Goal: Task Accomplishment & Management: Manage account settings

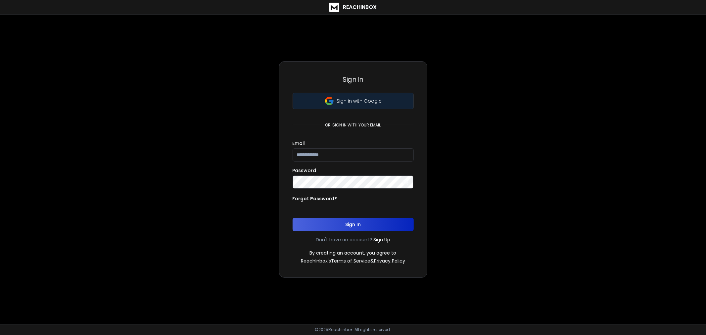
click at [354, 105] on button "Sign in with Google" at bounding box center [353, 101] width 121 height 17
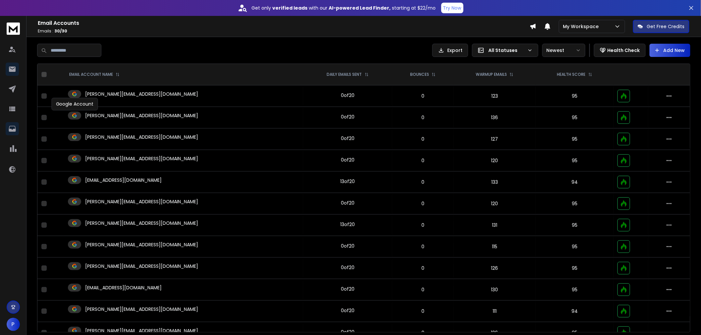
click at [9, 131] on icon at bounding box center [12, 129] width 7 height 6
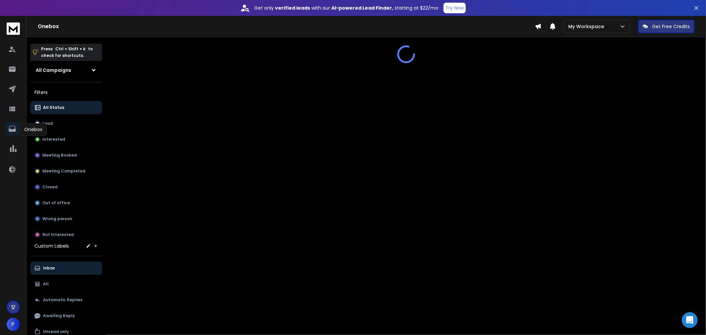
click at [15, 133] on icon at bounding box center [12, 129] width 8 height 8
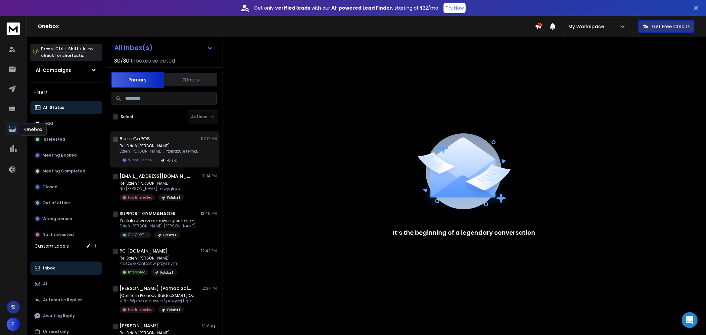
click at [178, 157] on div "Polska 1" at bounding box center [170, 160] width 26 height 7
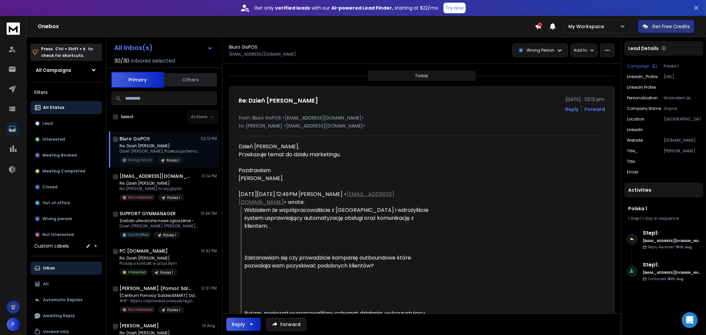
click at [186, 79] on button "Others" at bounding box center [190, 80] width 53 height 15
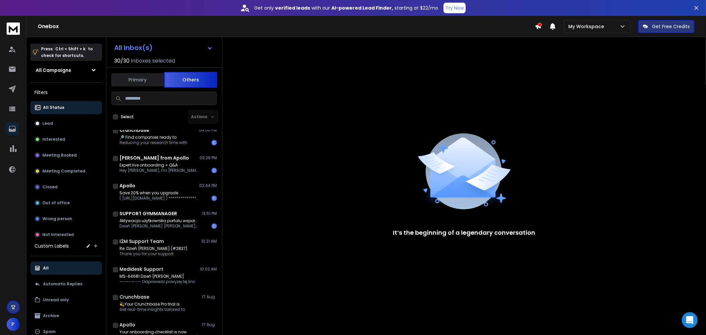
scroll to position [37, 0]
click at [179, 233] on div "**********" at bounding box center [164, 254] width 116 height 248
click at [175, 214] on h1 "SUPPORT GYMMANAGER" at bounding box center [149, 213] width 58 height 7
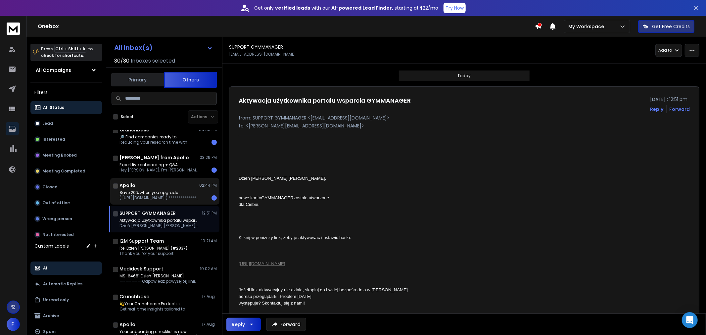
click at [170, 192] on p "Save 20% when you upgrade" at bounding box center [159, 192] width 79 height 5
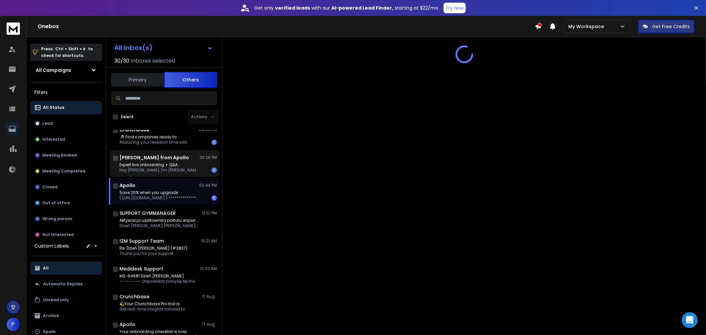
click at [163, 161] on div "[PERSON_NAME] from [GEOGRAPHIC_DATA] 03:29 PM Expert live onboarding + Q&A Hey …" at bounding box center [168, 163] width 97 height 19
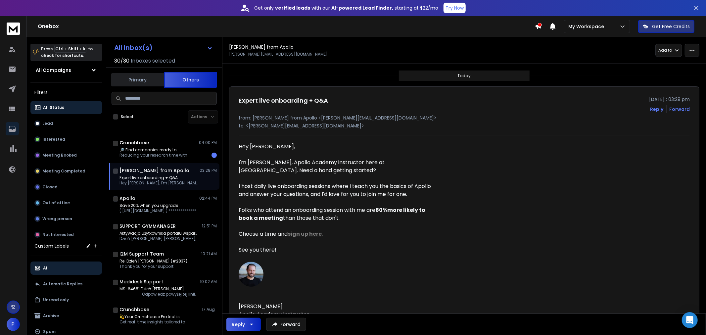
scroll to position [0, 0]
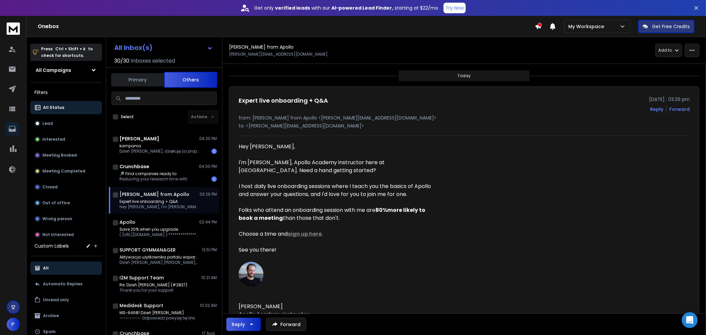
click at [157, 197] on h1 "[PERSON_NAME] from Apollo" at bounding box center [155, 194] width 70 height 7
click at [154, 179] on p "Reducing your research time with" at bounding box center [154, 178] width 68 height 5
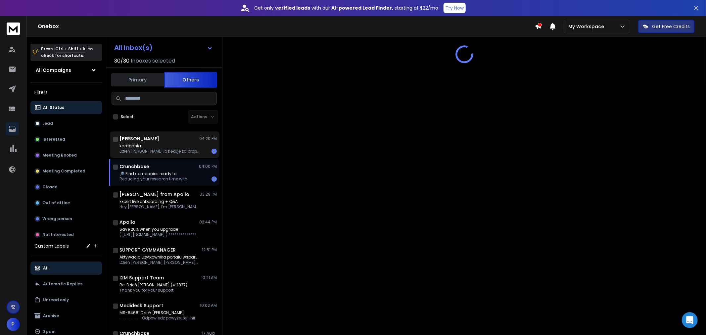
click at [163, 155] on div "[PERSON_NAME] 04:20 PM kampania Dzień [PERSON_NAME], dziękuję za propozycję, 1" at bounding box center [164, 144] width 109 height 26
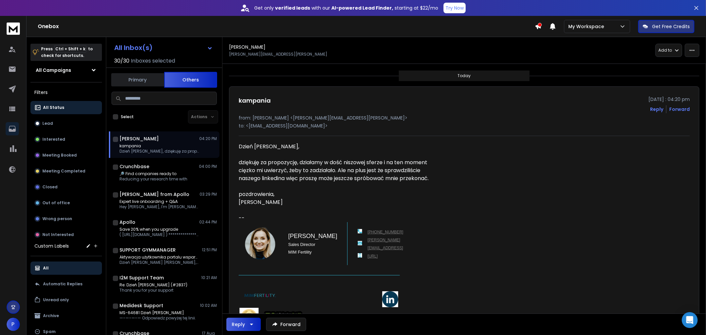
drag, startPoint x: 421, startPoint y: 118, endPoint x: 389, endPoint y: 120, distance: 31.5
click at [389, 120] on p "from: [PERSON_NAME] <[PERSON_NAME][EMAIL_ADDRESS][PERSON_NAME]>" at bounding box center [464, 118] width 451 height 7
copy p "[URL]"
click at [655, 54] on div "Add to" at bounding box center [583, 50] width 233 height 13
click at [691, 52] on icon "button" at bounding box center [692, 50] width 6 height 6
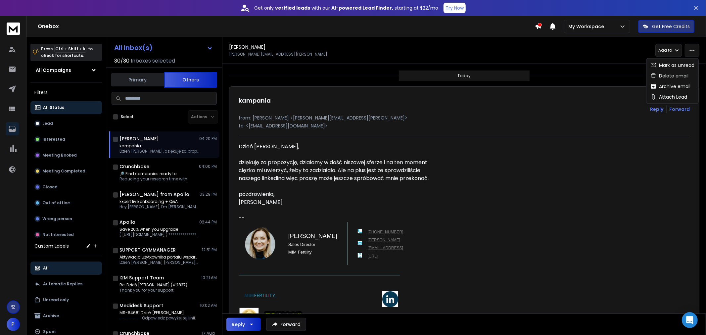
click at [612, 64] on div "[PERSON_NAME] [PERSON_NAME][EMAIL_ADDRESS][PERSON_NAME] Add to [DATE] kampania …" at bounding box center [465, 204] width 484 height 335
click at [657, 50] on div "Add to" at bounding box center [669, 50] width 26 height 13
click at [561, 104] on div "kampania [DATE] : 04:20 pm Reply Forward" at bounding box center [464, 104] width 451 height 17
drag, startPoint x: 421, startPoint y: 118, endPoint x: 389, endPoint y: 119, distance: 31.8
click at [389, 119] on p "from: [PERSON_NAME] <[PERSON_NAME][EMAIL_ADDRESS][PERSON_NAME]>" at bounding box center [464, 118] width 451 height 7
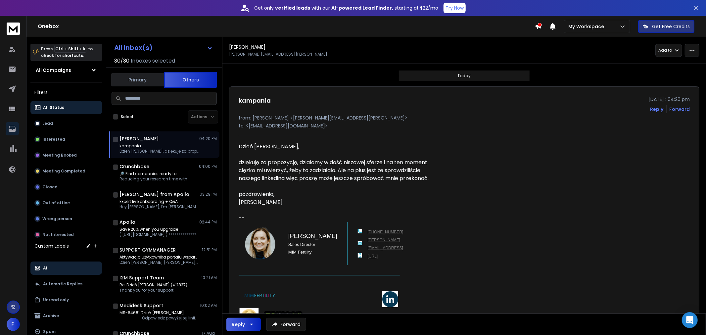
copy p "[URL]"
click at [690, 54] on button "button" at bounding box center [692, 50] width 15 height 13
click at [676, 94] on div "Attach Lead" at bounding box center [669, 97] width 37 height 7
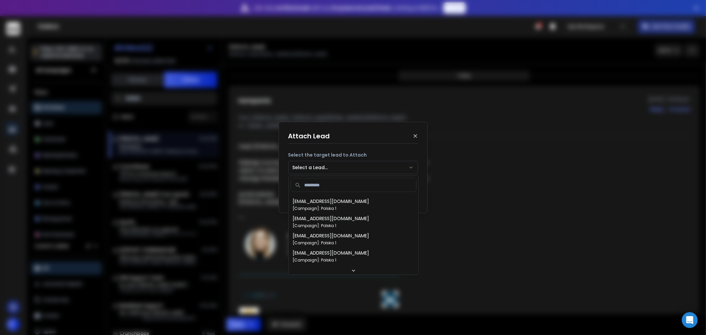
click at [323, 161] on button "Select a Lead..." at bounding box center [353, 167] width 130 height 13
click at [321, 185] on input at bounding box center [353, 184] width 125 height 13
paste input "**********"
type input "**********"
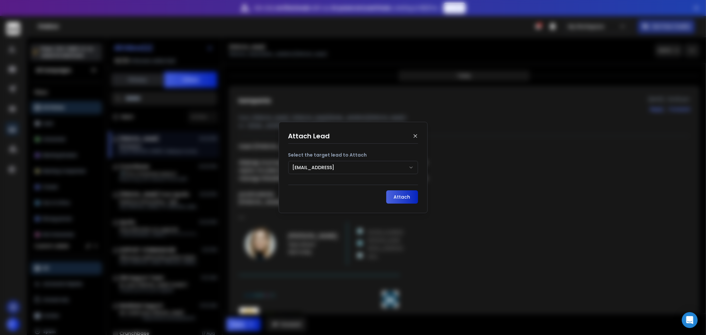
click at [397, 202] on button "Attach" at bounding box center [402, 196] width 32 height 13
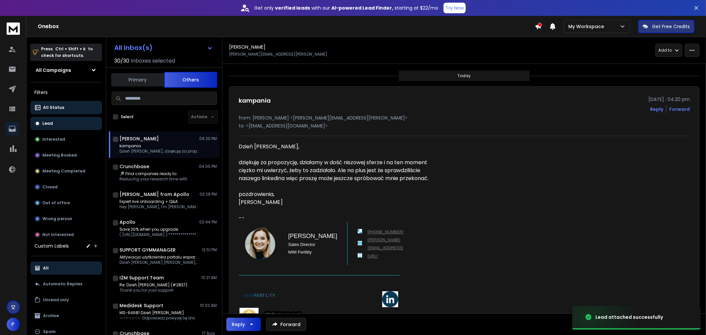
click at [59, 121] on button "Lead" at bounding box center [66, 123] width 72 height 13
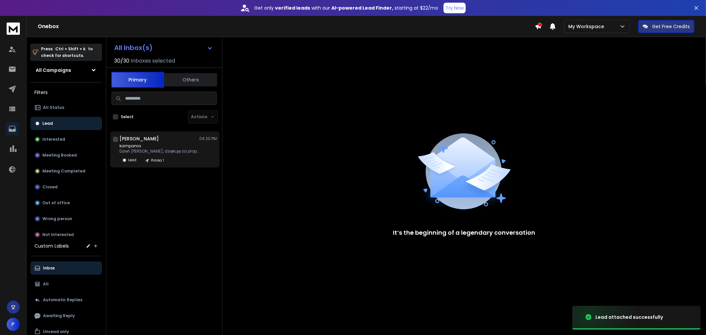
click at [137, 144] on p "kampania" at bounding box center [159, 145] width 79 height 5
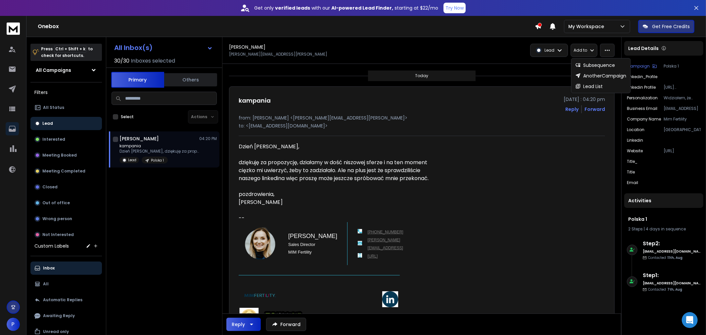
click at [583, 55] on div "Add to" at bounding box center [584, 50] width 26 height 13
click at [606, 54] on button "button" at bounding box center [607, 50] width 15 height 13
click at [519, 94] on div "kampania [DATE] : 04:20 pm Reply Forward from: [PERSON_NAME] <[PERSON_NAME][EMA…" at bounding box center [422, 234] width 386 height 296
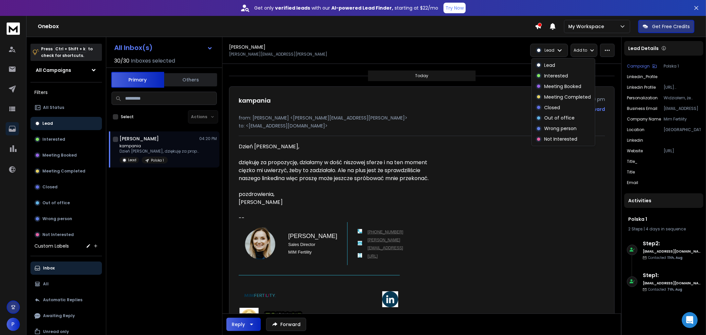
click at [552, 53] on div "Lead" at bounding box center [549, 50] width 37 height 13
click at [554, 77] on p "Interested" at bounding box center [557, 76] width 24 height 7
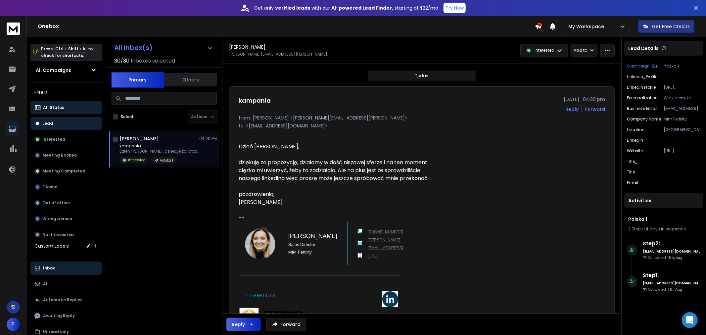
click at [67, 110] on button "All Status" at bounding box center [66, 107] width 72 height 13
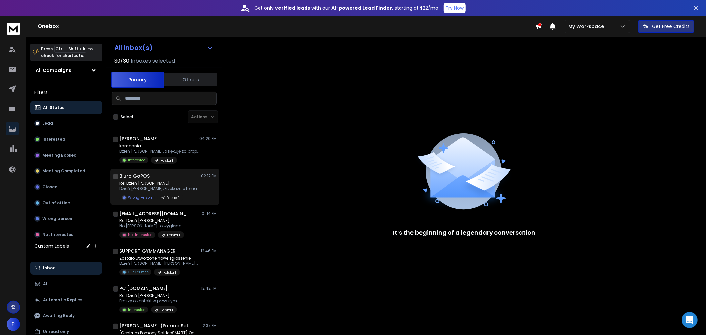
scroll to position [110, 0]
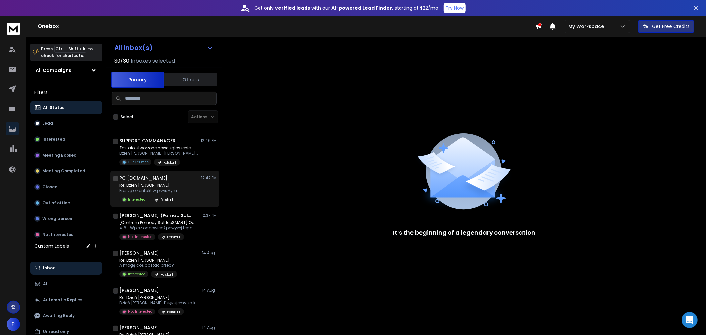
click at [171, 177] on div "PC [DOMAIN_NAME] 12:42 PM" at bounding box center [168, 178] width 97 height 7
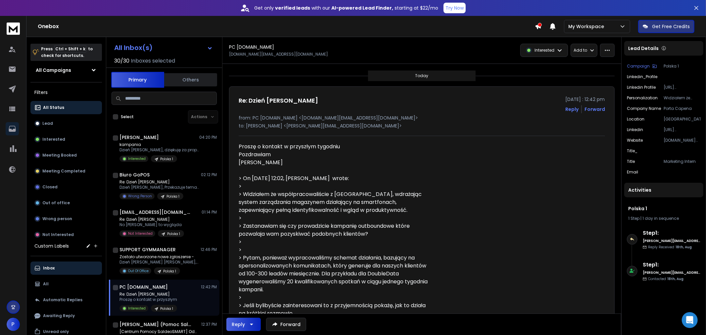
scroll to position [0, 0]
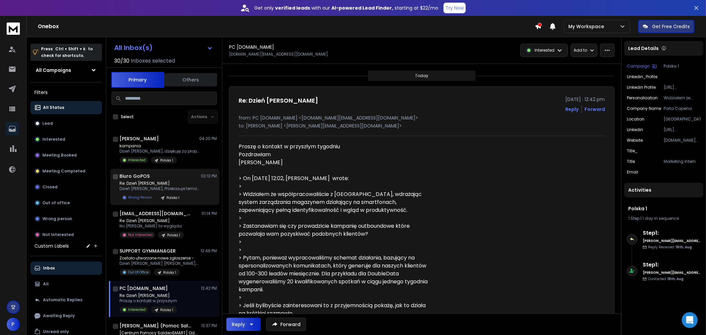
click at [170, 194] on div "Polska 1" at bounding box center [170, 197] width 26 height 7
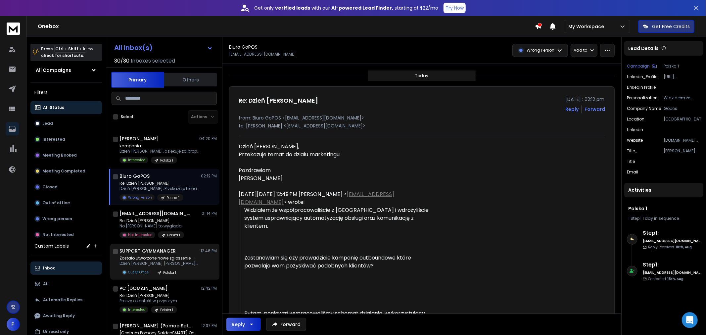
click at [175, 258] on p "Zostało utworzone nowe zgłoszenie -" at bounding box center [159, 258] width 79 height 5
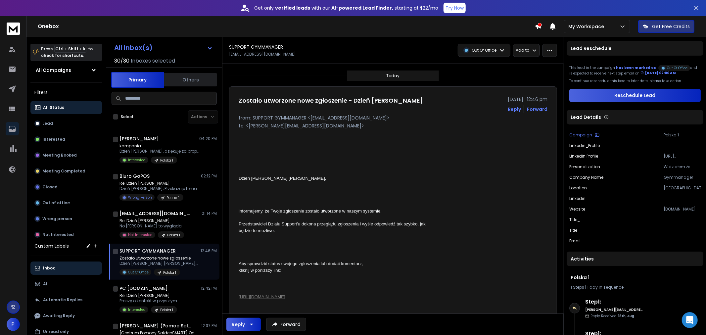
click at [187, 79] on button "Others" at bounding box center [190, 80] width 53 height 15
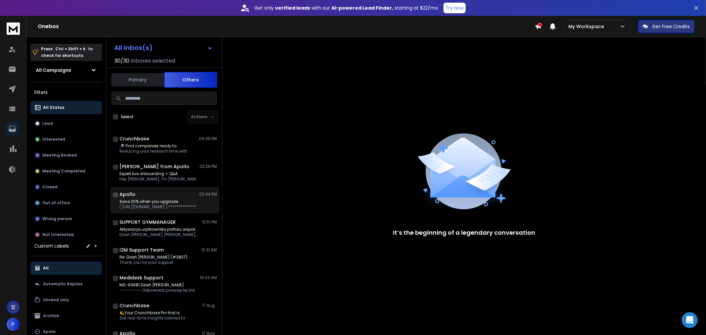
drag, startPoint x: 166, startPoint y: 174, endPoint x: 156, endPoint y: 202, distance: 30.1
click at [164, 175] on p "Expert live onboarding + Q&A" at bounding box center [159, 173] width 79 height 5
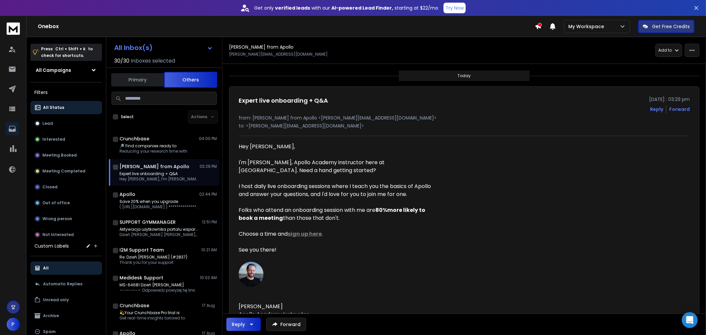
drag, startPoint x: 156, startPoint y: 209, endPoint x: 169, endPoint y: 214, distance: 13.9
click at [156, 210] on div "**********" at bounding box center [164, 200] width 109 height 26
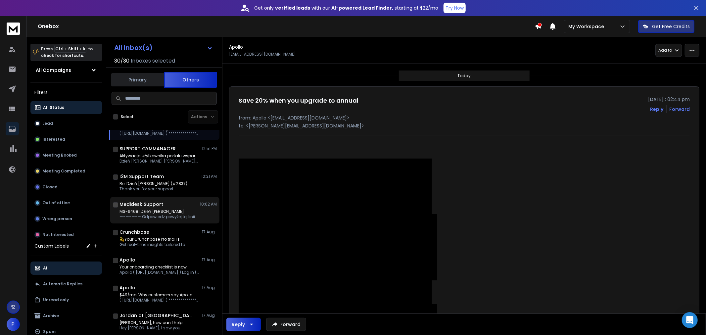
click at [168, 197] on div "Medidesk Support 10:02 AM MS-64681 Dzień [PERSON_NAME] —-—-—-— Odpowiedz powyże…" at bounding box center [164, 210] width 109 height 26
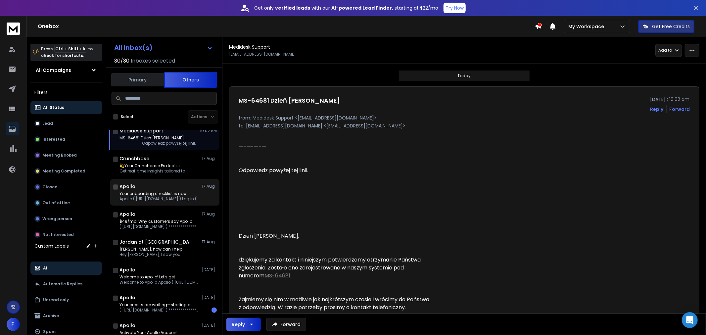
click at [165, 179] on div "Apollo [DATE] Your onboarding checklist is now Apollo ( [URL][DOMAIN_NAME] ) Lo…" at bounding box center [164, 192] width 109 height 26
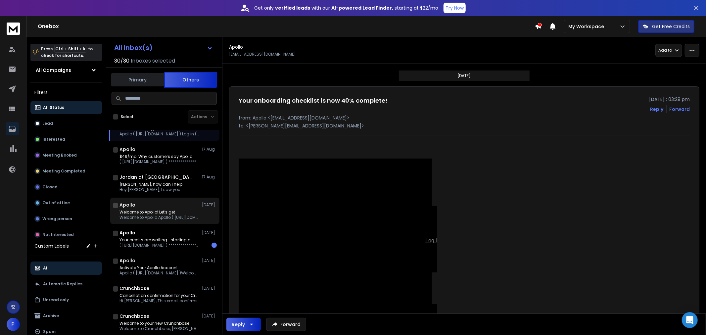
scroll to position [221, 0]
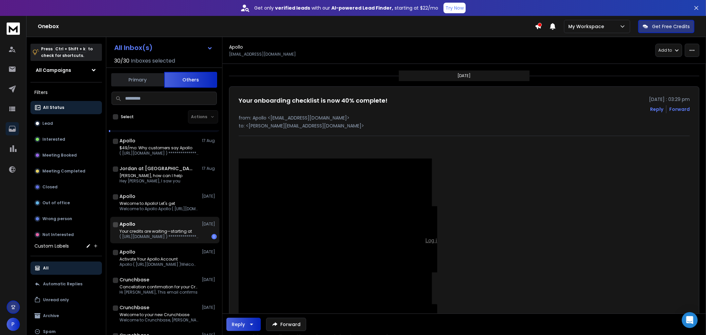
click at [169, 231] on p "Your credits are waiting—starting at" at bounding box center [159, 231] width 79 height 5
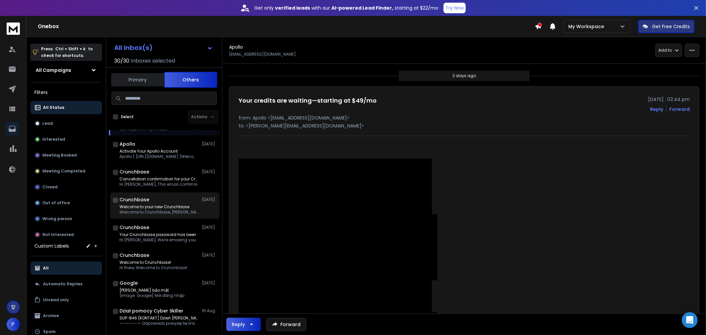
scroll to position [331, 0]
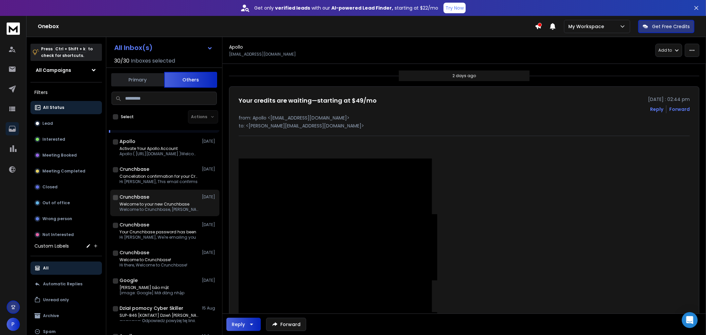
click at [162, 205] on p "Welcome to your new Crunchbase" at bounding box center [159, 204] width 79 height 5
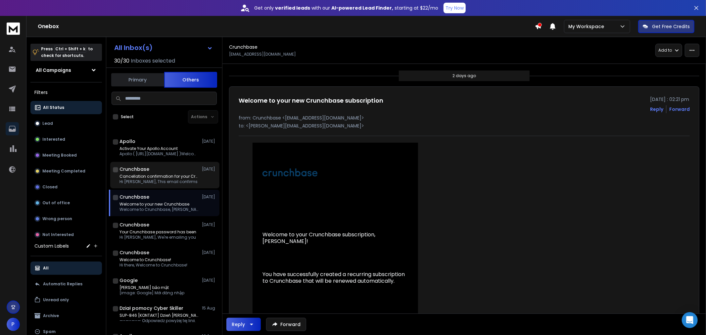
click at [150, 181] on p "Hi [PERSON_NAME], This email confirms" at bounding box center [159, 181] width 79 height 5
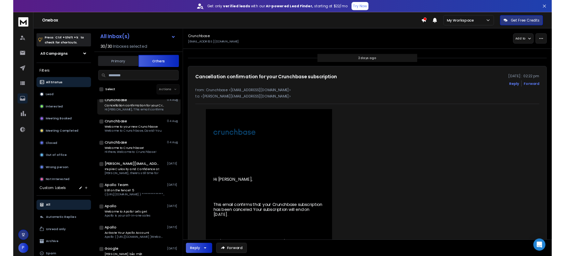
scroll to position [846, 0]
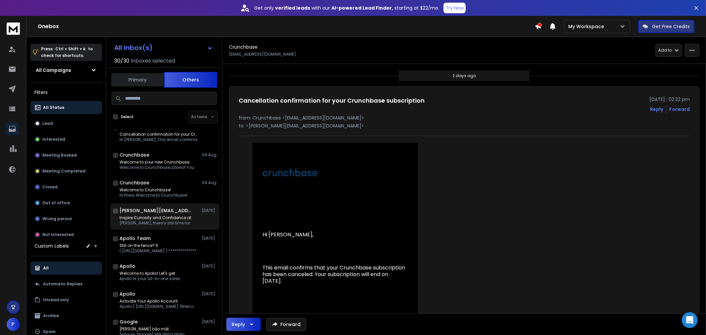
click at [159, 219] on p "Inspire Curiosity and Confidence at" at bounding box center [156, 217] width 72 height 5
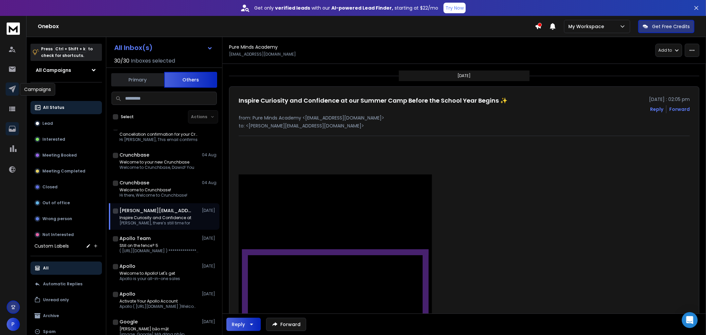
click at [13, 87] on icon at bounding box center [12, 88] width 7 height 7
